Goal: Task Accomplishment & Management: Complete application form

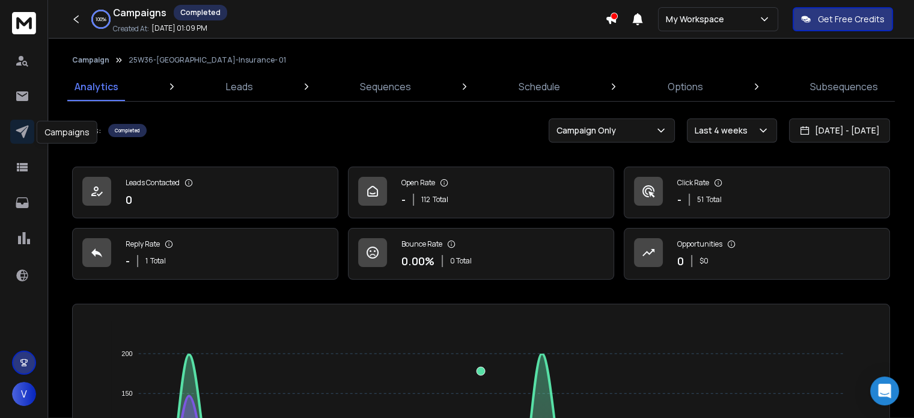
click at [16, 138] on icon at bounding box center [22, 131] width 14 height 14
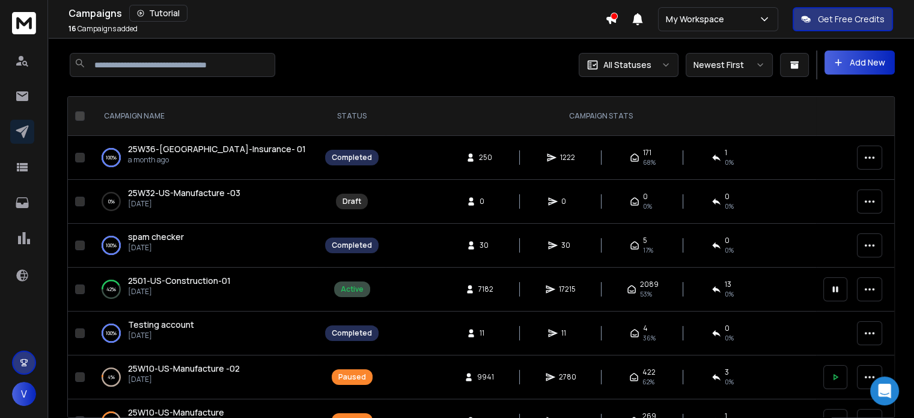
click at [206, 148] on span "25W36-[GEOGRAPHIC_DATA]-Insurance- 01" at bounding box center [217, 148] width 178 height 11
click at [225, 146] on span "25W36-[GEOGRAPHIC_DATA]-Insurance- 01" at bounding box center [217, 148] width 178 height 11
click at [157, 150] on span "25W36-[GEOGRAPHIC_DATA]-Insurance- 01" at bounding box center [217, 148] width 178 height 11
click at [177, 145] on span "25W36-[GEOGRAPHIC_DATA]-Insurance- 01" at bounding box center [217, 148] width 178 height 11
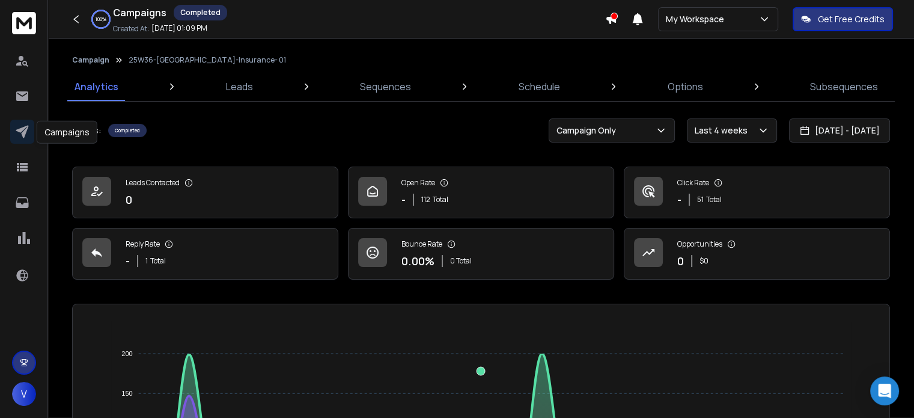
click at [20, 132] on icon at bounding box center [22, 131] width 14 height 14
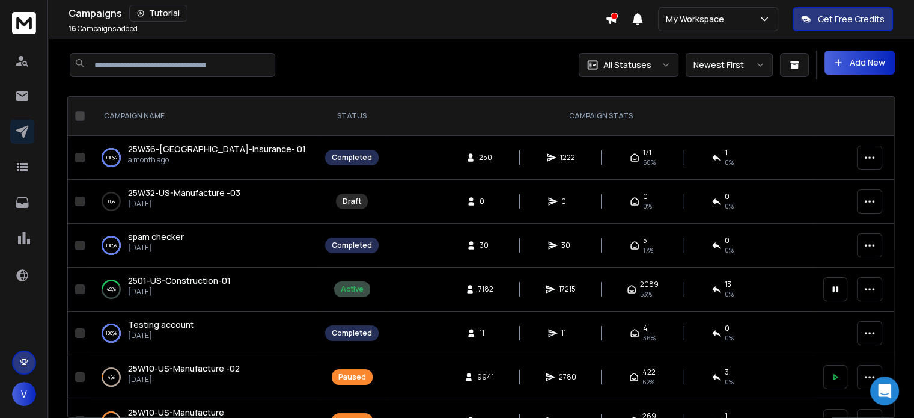
click at [210, 146] on span "25W36-[GEOGRAPHIC_DATA]-Insurance- 01" at bounding box center [217, 148] width 178 height 11
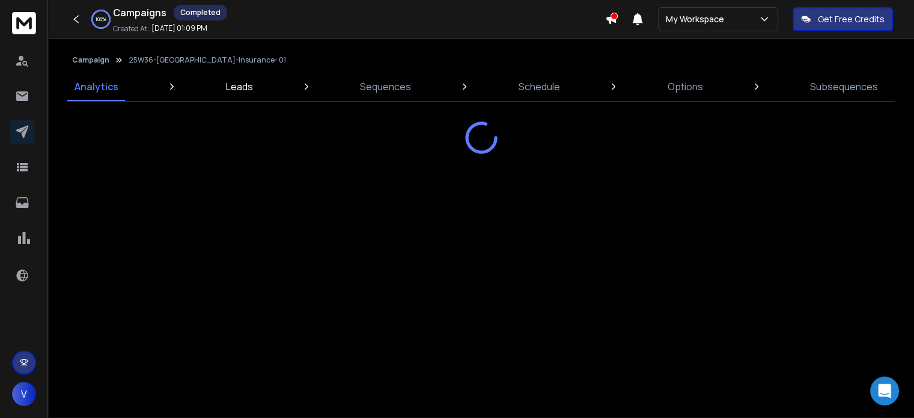
click at [242, 85] on p "Leads" at bounding box center [239, 86] width 27 height 14
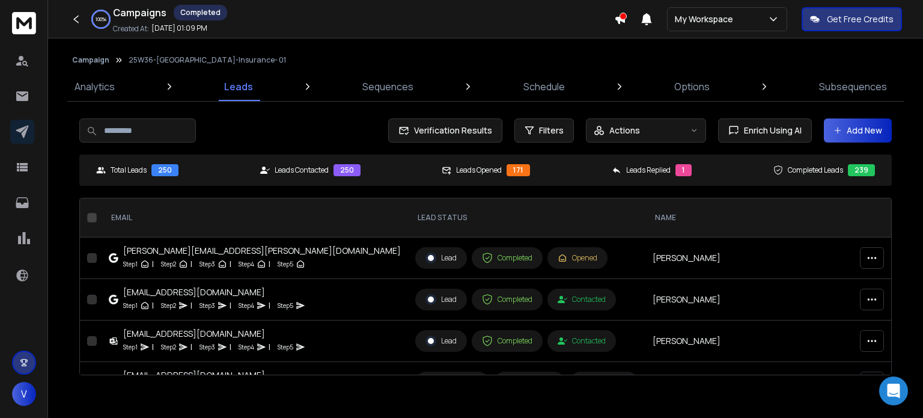
click at [845, 127] on button "Add New" at bounding box center [858, 130] width 68 height 24
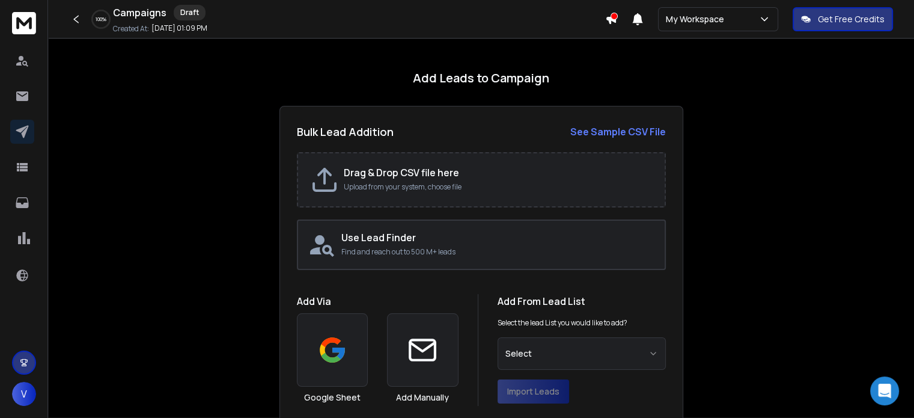
click at [416, 182] on p "Upload from your system, choose file" at bounding box center [498, 187] width 309 height 10
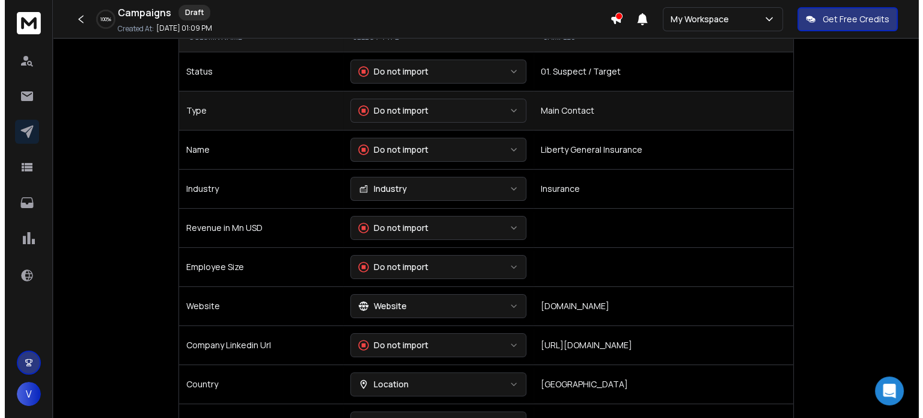
scroll to position [204, 0]
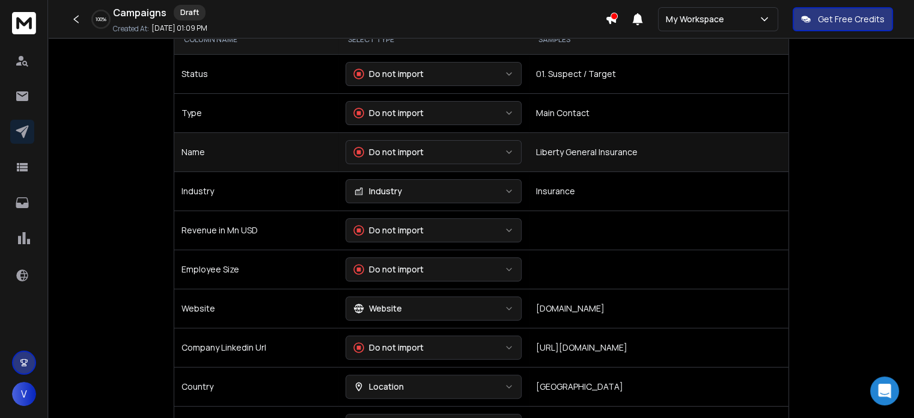
click at [385, 160] on button "Do not import" at bounding box center [433, 152] width 176 height 24
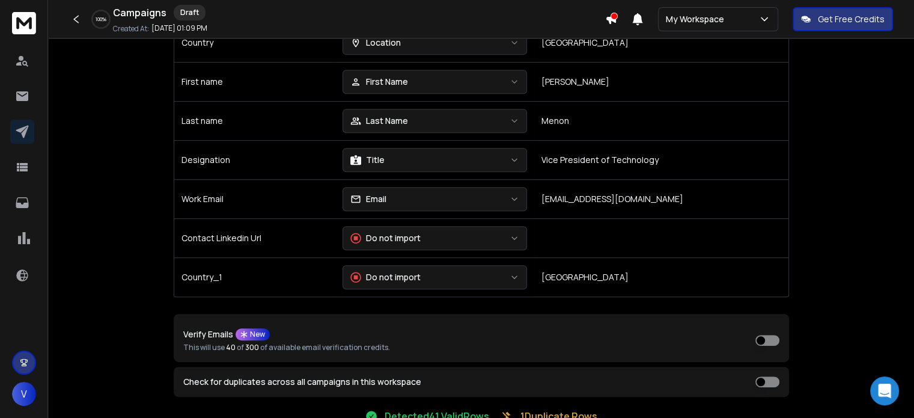
scroll to position [605, 0]
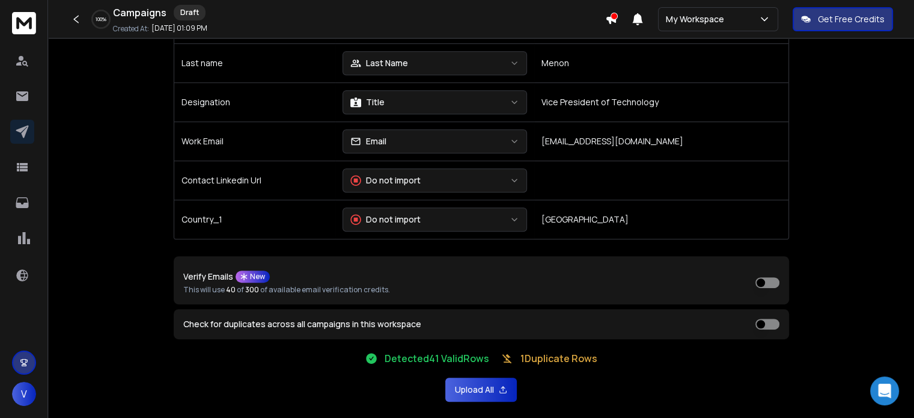
click at [478, 380] on button "Upload All" at bounding box center [480, 389] width 71 height 24
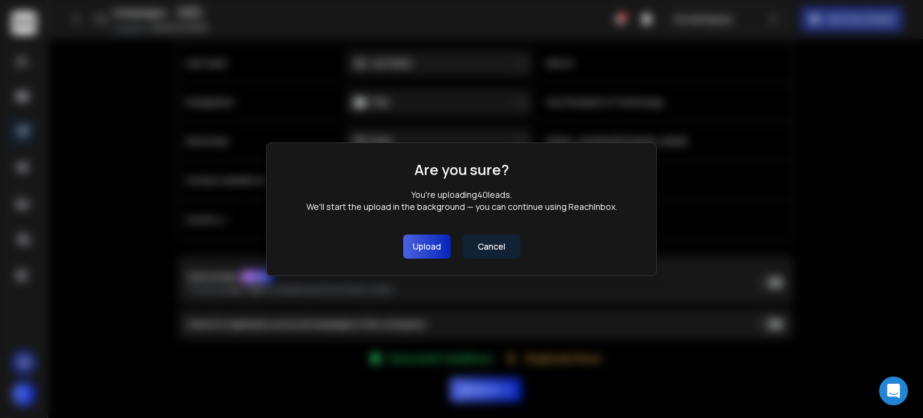
click at [432, 243] on button "Upload" at bounding box center [426, 246] width 47 height 24
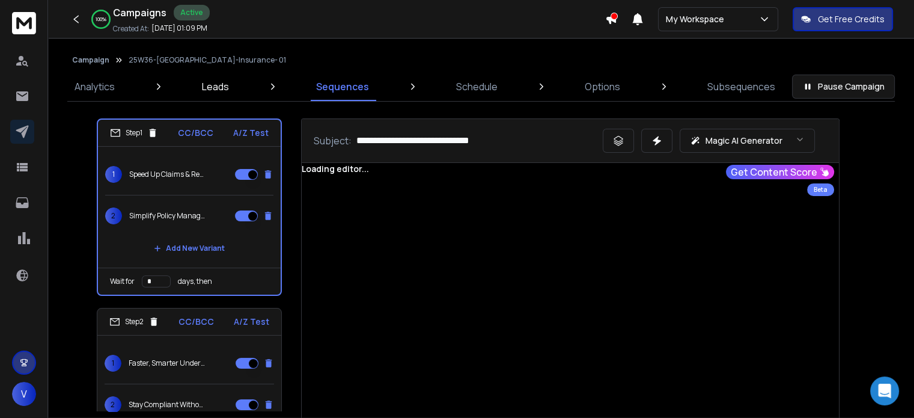
click at [229, 85] on p "Leads" at bounding box center [215, 86] width 27 height 14
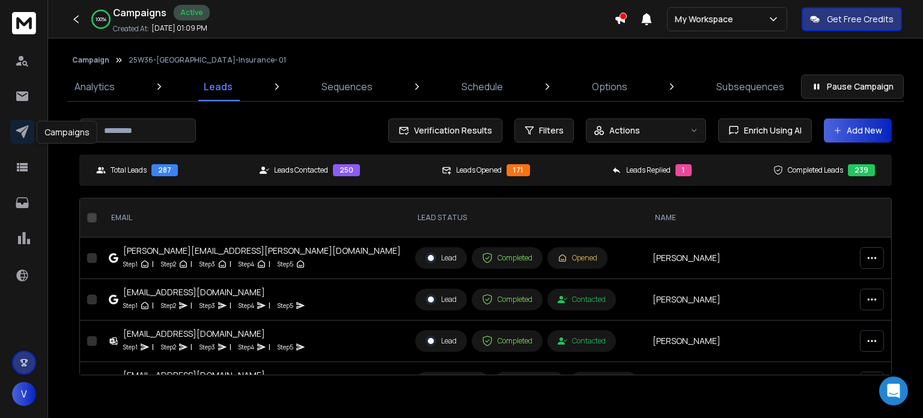
click at [25, 130] on icon at bounding box center [22, 132] width 13 height 13
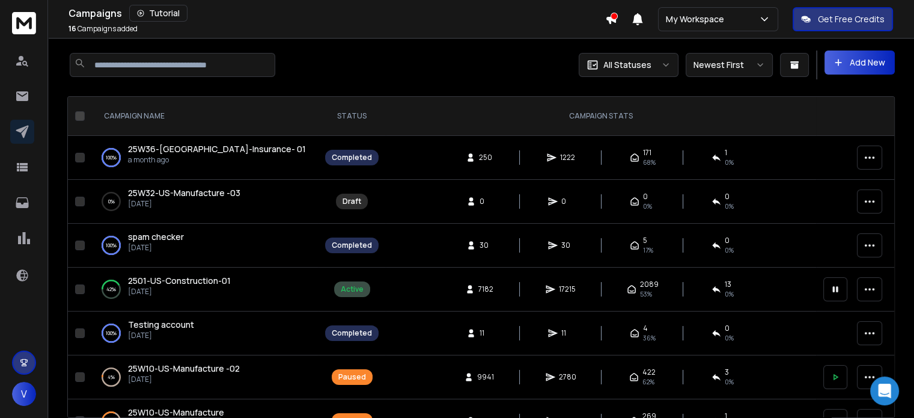
click at [189, 146] on span "25W36-[GEOGRAPHIC_DATA]-Insurance- 01" at bounding box center [217, 148] width 178 height 11
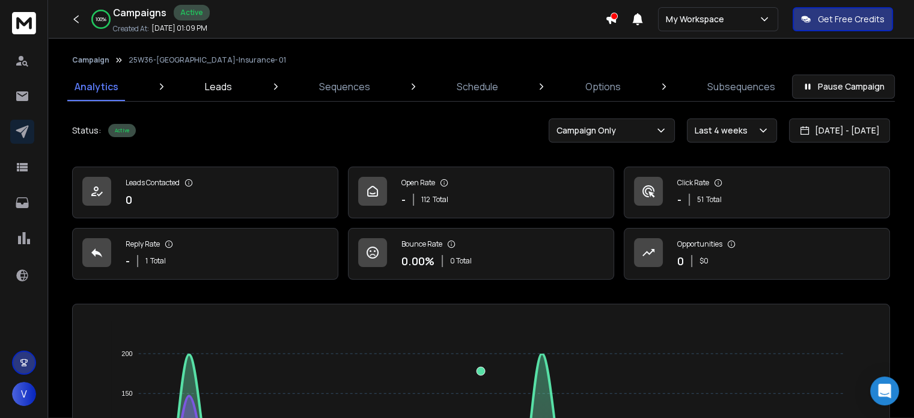
click at [226, 90] on p "Leads" at bounding box center [218, 86] width 27 height 14
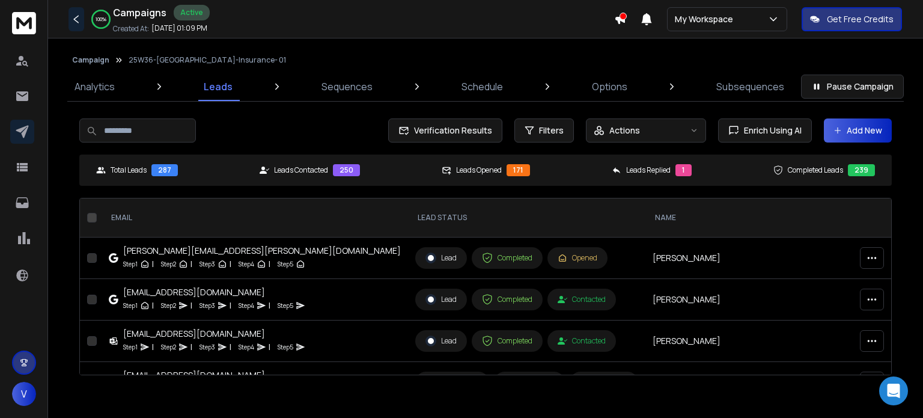
click at [74, 25] on button at bounding box center [76, 19] width 16 height 24
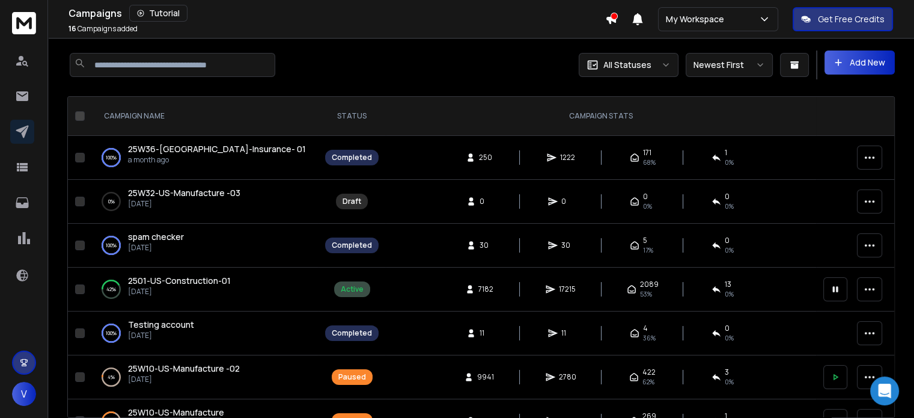
click at [169, 150] on span "25W36-[GEOGRAPHIC_DATA]-Insurance- 01" at bounding box center [217, 148] width 178 height 11
